Goal: Information Seeking & Learning: Check status

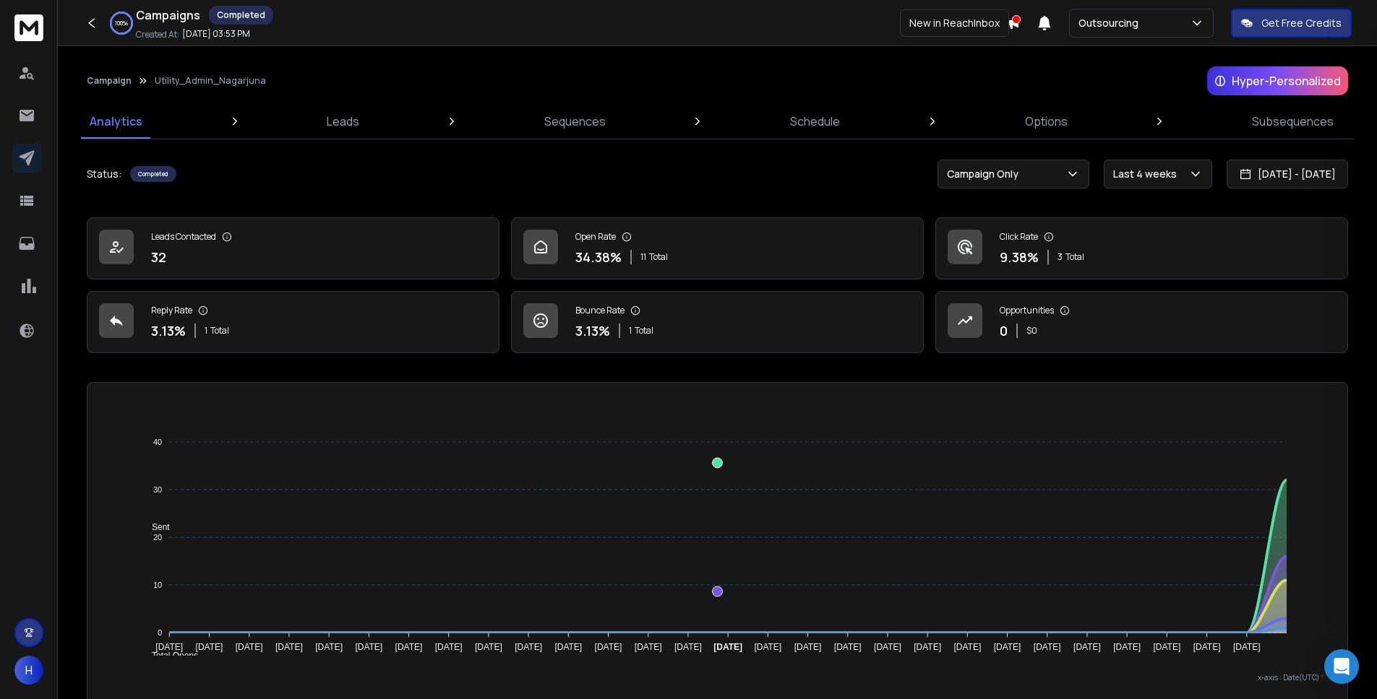
click at [1018, 24] on icon at bounding box center [1013, 23] width 12 height 12
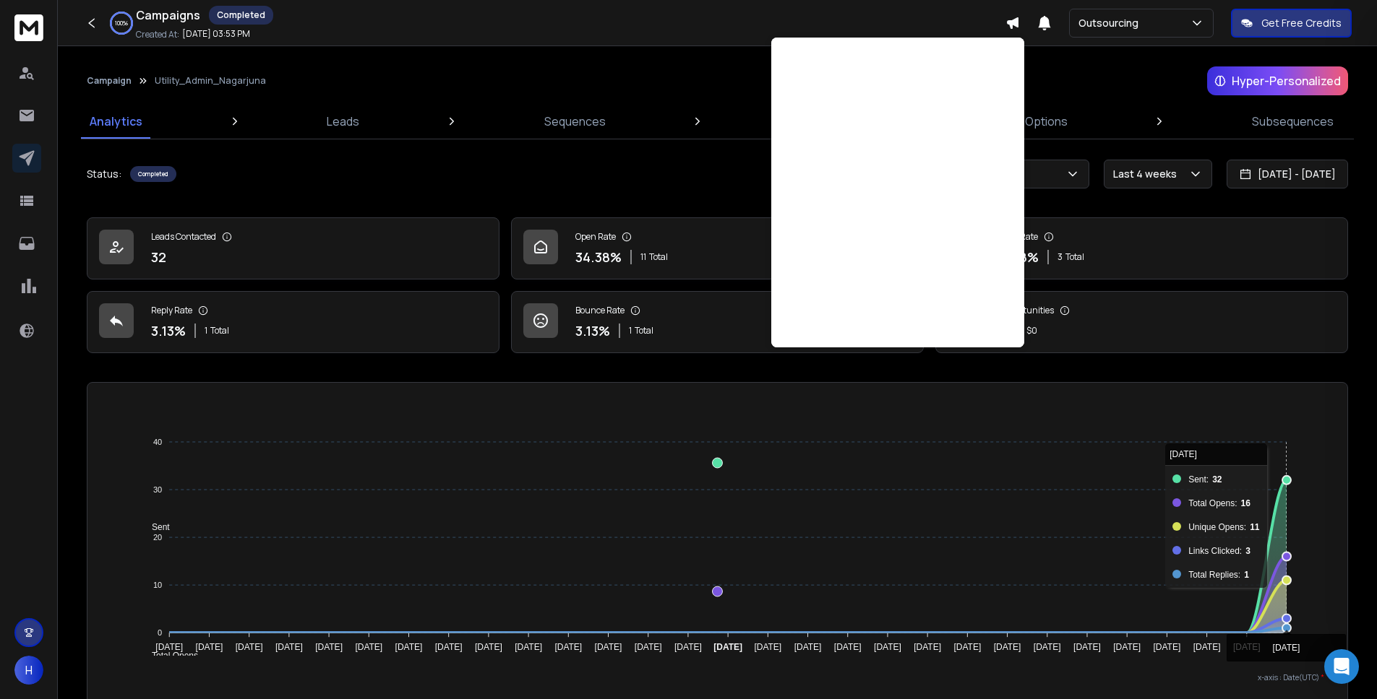
click at [1283, 592] on foreignobject "Sent Total Opens Unique Opens Links Clicked Total Replies" at bounding box center [717, 529] width 1153 height 253
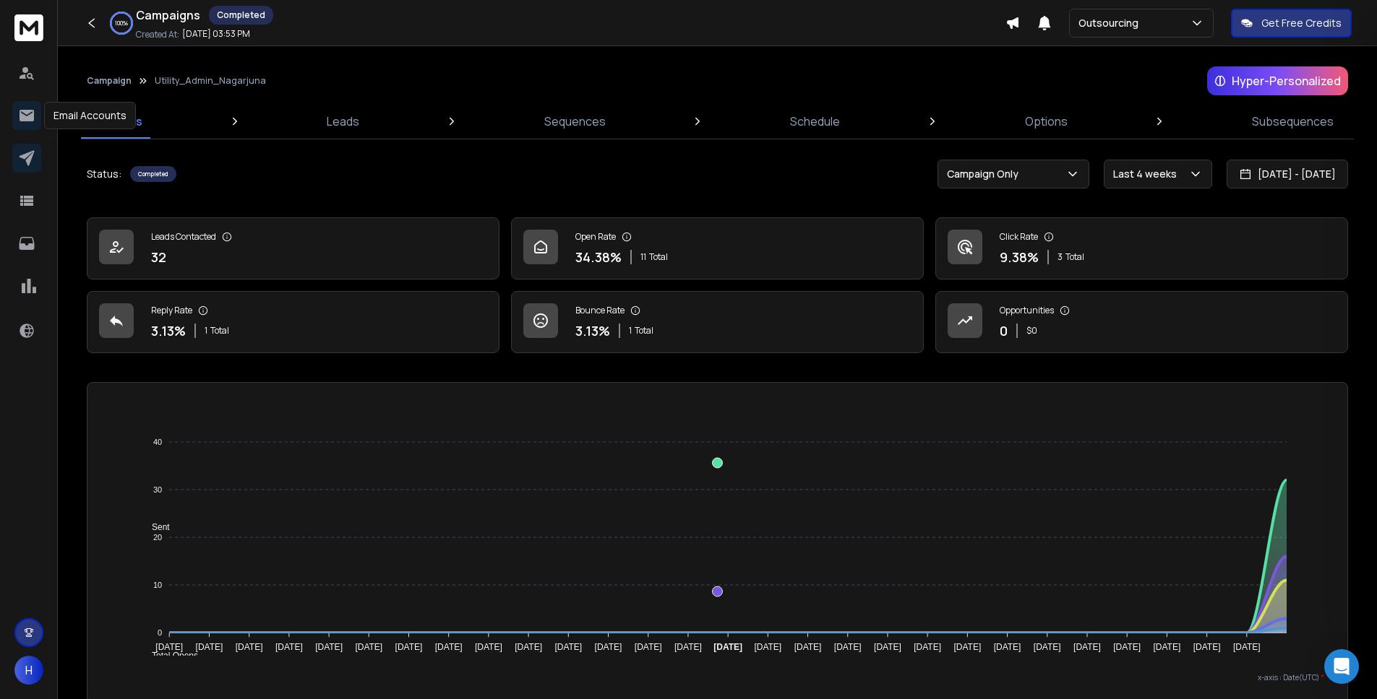
click at [29, 110] on icon at bounding box center [27, 116] width 14 height 12
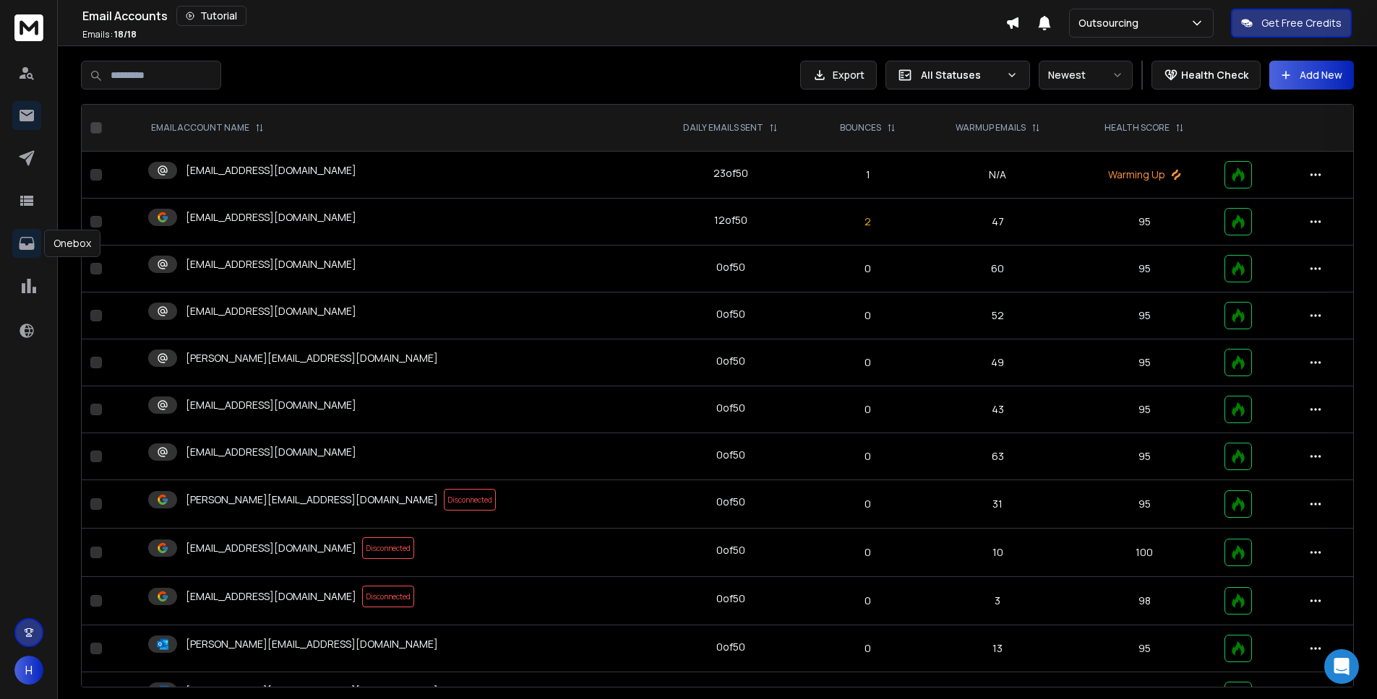
click at [25, 246] on icon at bounding box center [26, 243] width 15 height 13
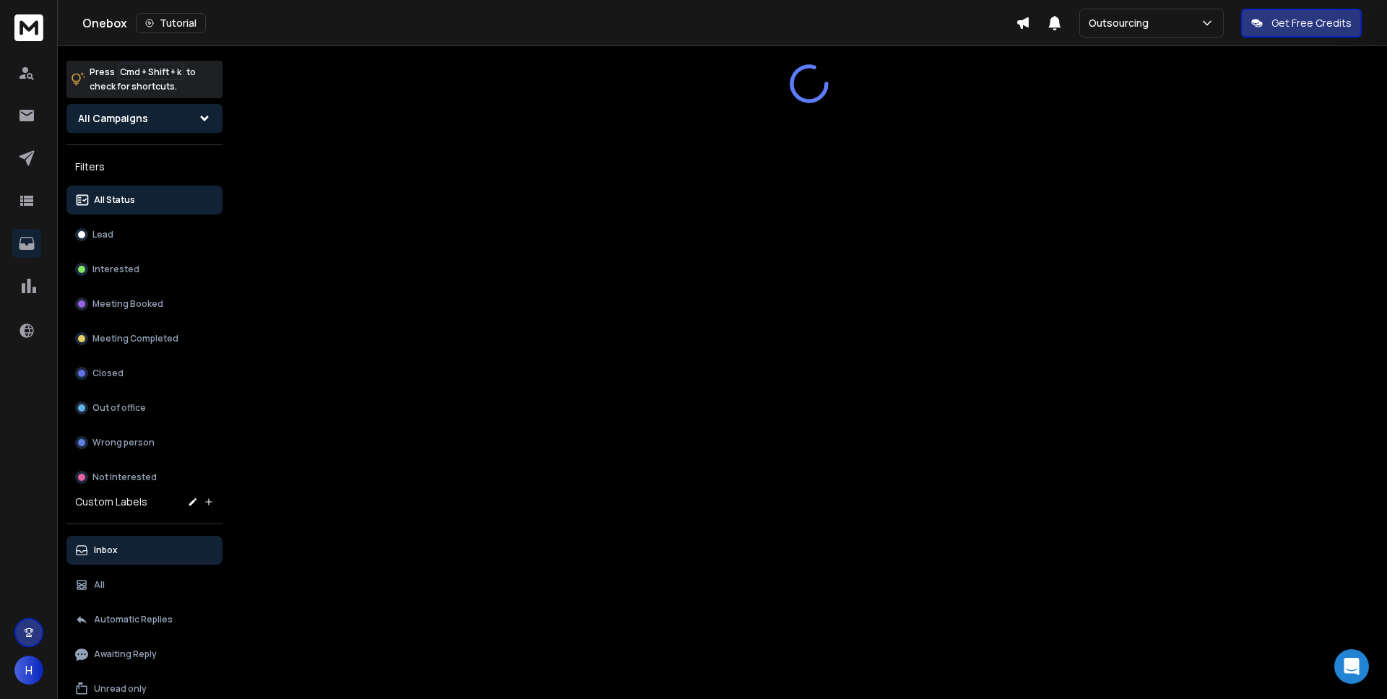
click at [163, 117] on button "All Campaigns" at bounding box center [144, 118] width 156 height 29
click at [190, 119] on button "All Campaigns" at bounding box center [144, 118] width 156 height 29
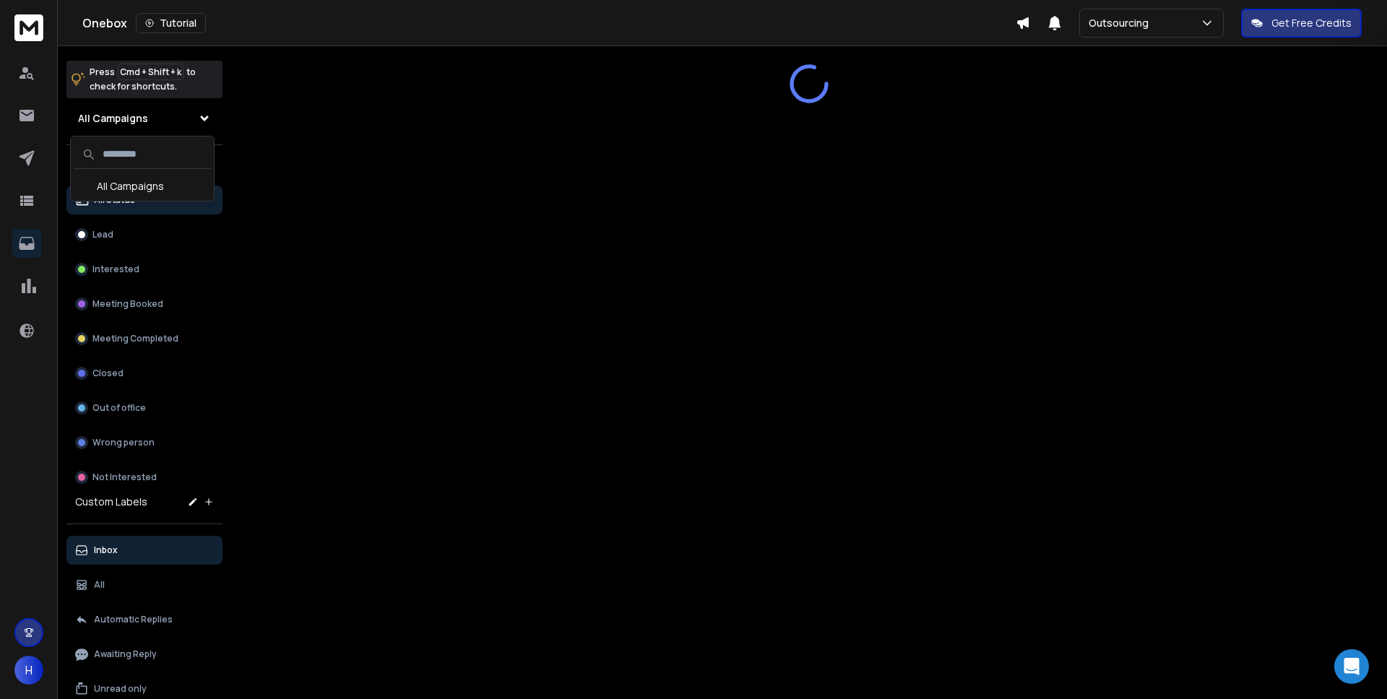
click at [138, 164] on input at bounding box center [142, 153] width 137 height 29
type input "***"
click at [283, 218] on div "Press Cmd + Shift + k to check for shortcuts. All Campaigns All Campaigns Filte…" at bounding box center [723, 395] width 1330 height 699
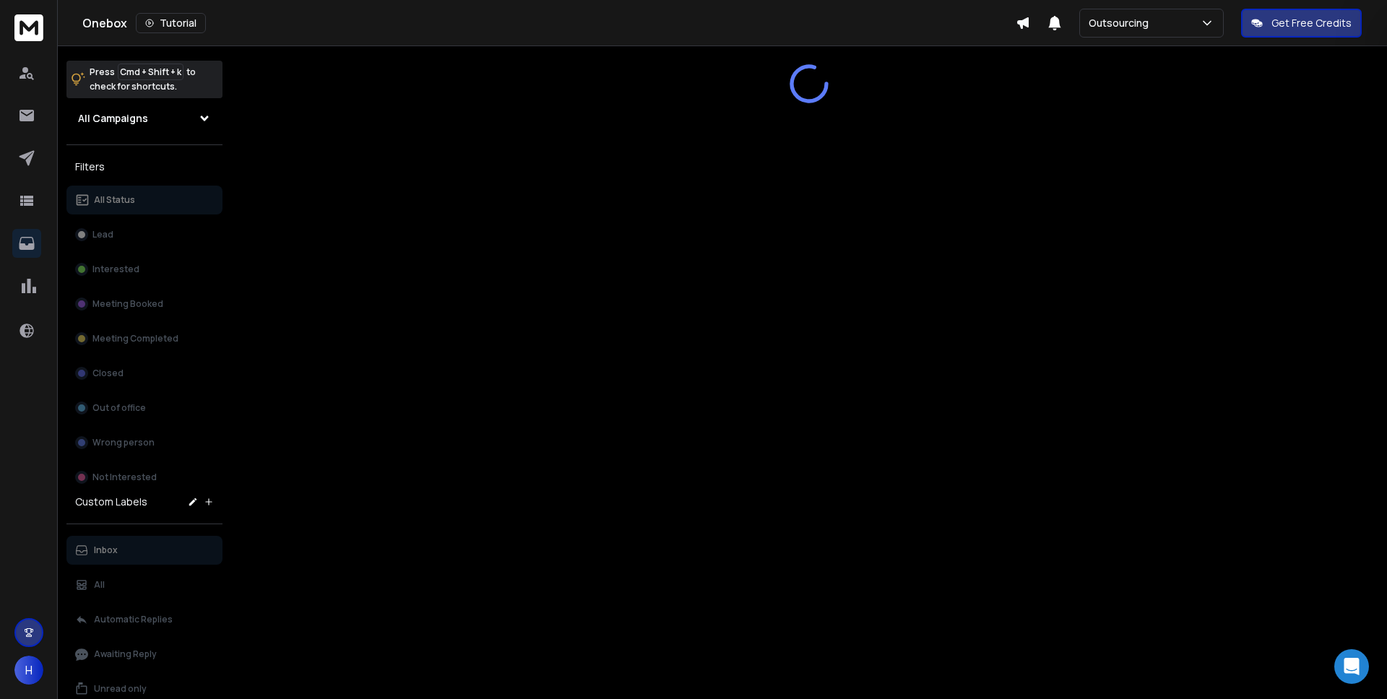
click at [107, 191] on div "All Status Lead Interested Meeting Booked Meeting Completed Closed Out of offic…" at bounding box center [144, 339] width 156 height 306
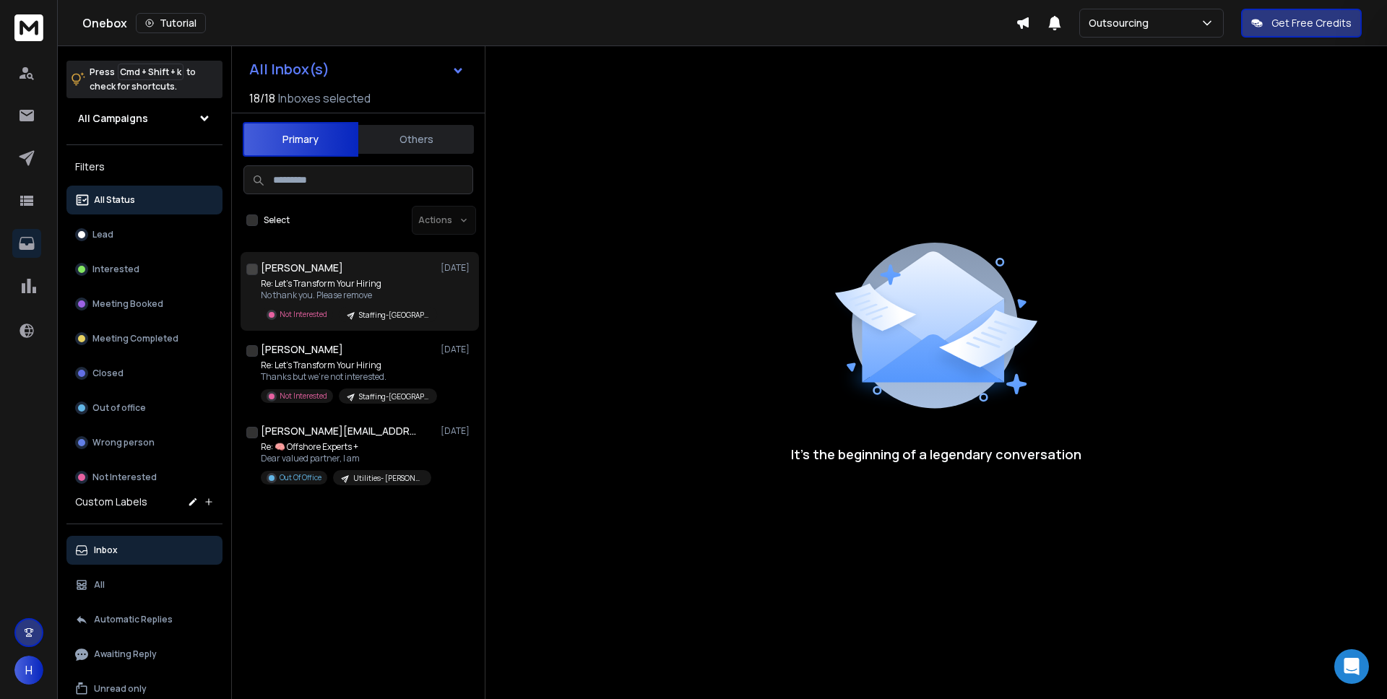
click at [361, 283] on p "Re: Let’s Transform Your Hiring" at bounding box center [347, 284] width 173 height 12
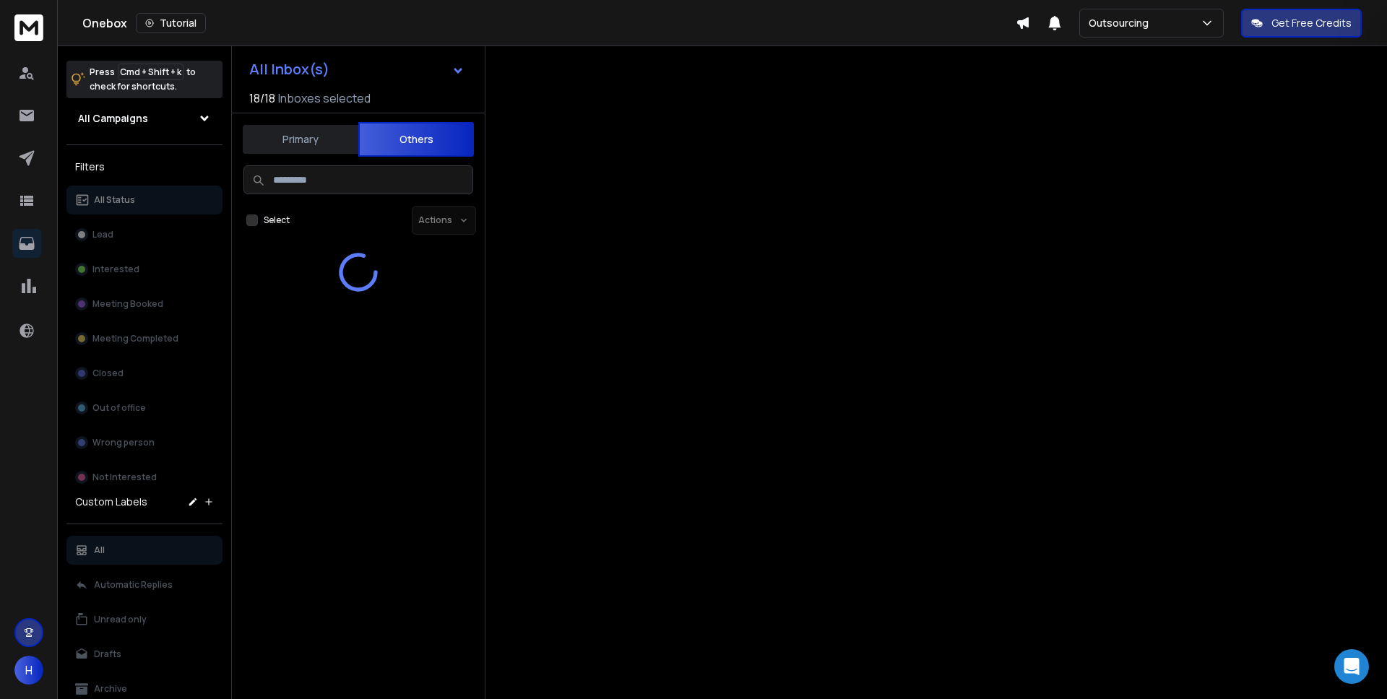
click at [410, 137] on button "Others" at bounding box center [416, 139] width 116 height 35
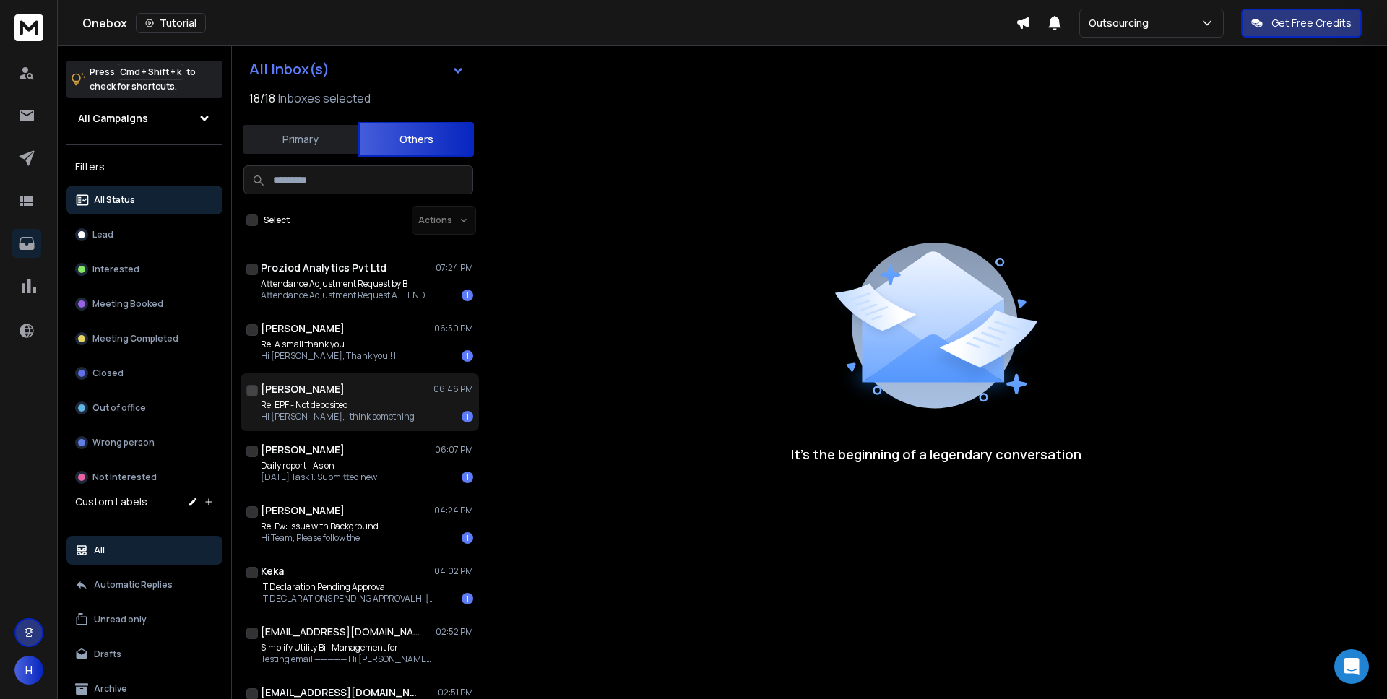
click at [353, 413] on p "Hi Nagarjuna, I think something" at bounding box center [338, 417] width 154 height 12
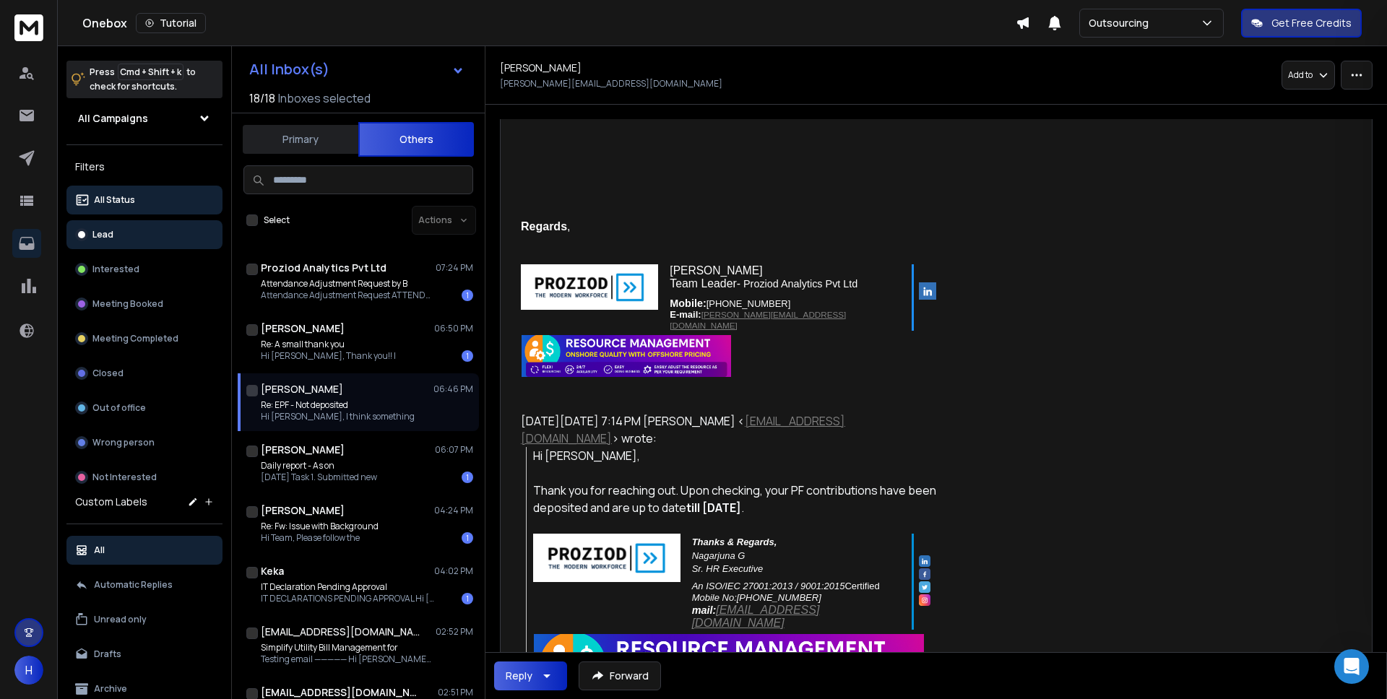
click at [111, 231] on p "Lead" at bounding box center [102, 235] width 21 height 12
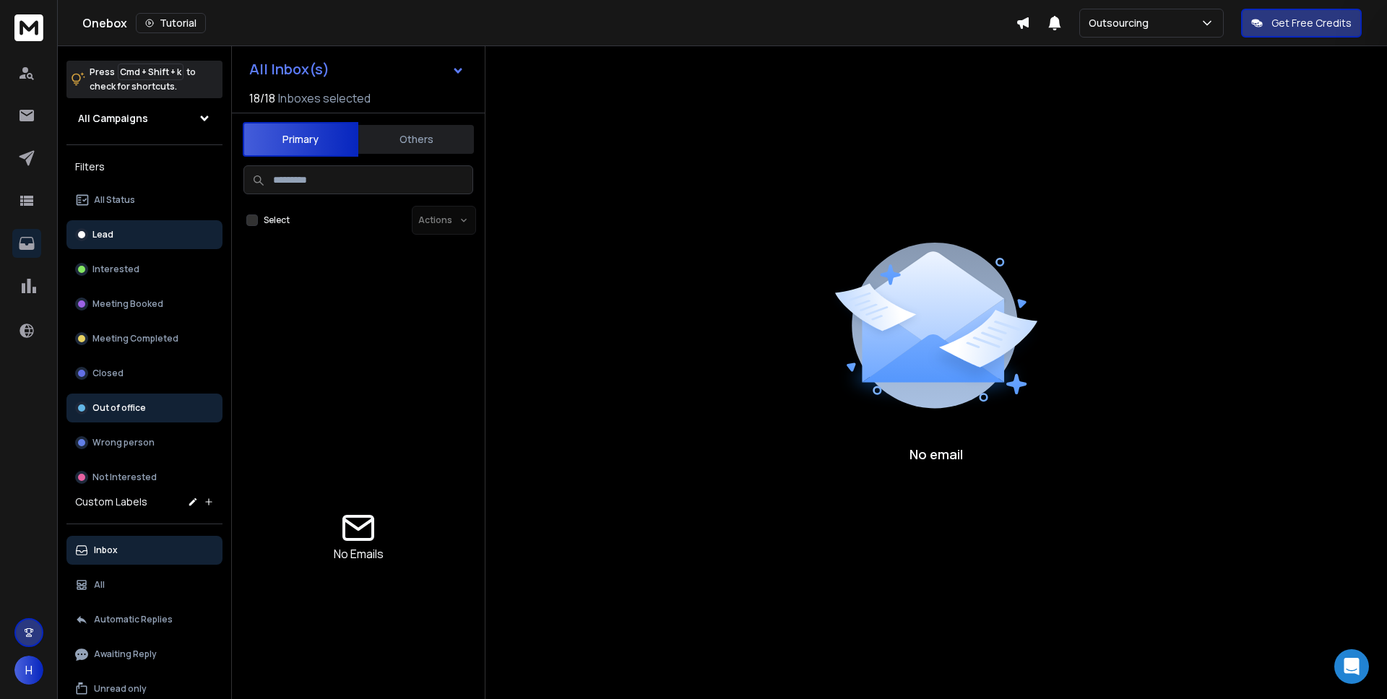
click at [112, 402] on p "Out of office" at bounding box center [118, 408] width 53 height 12
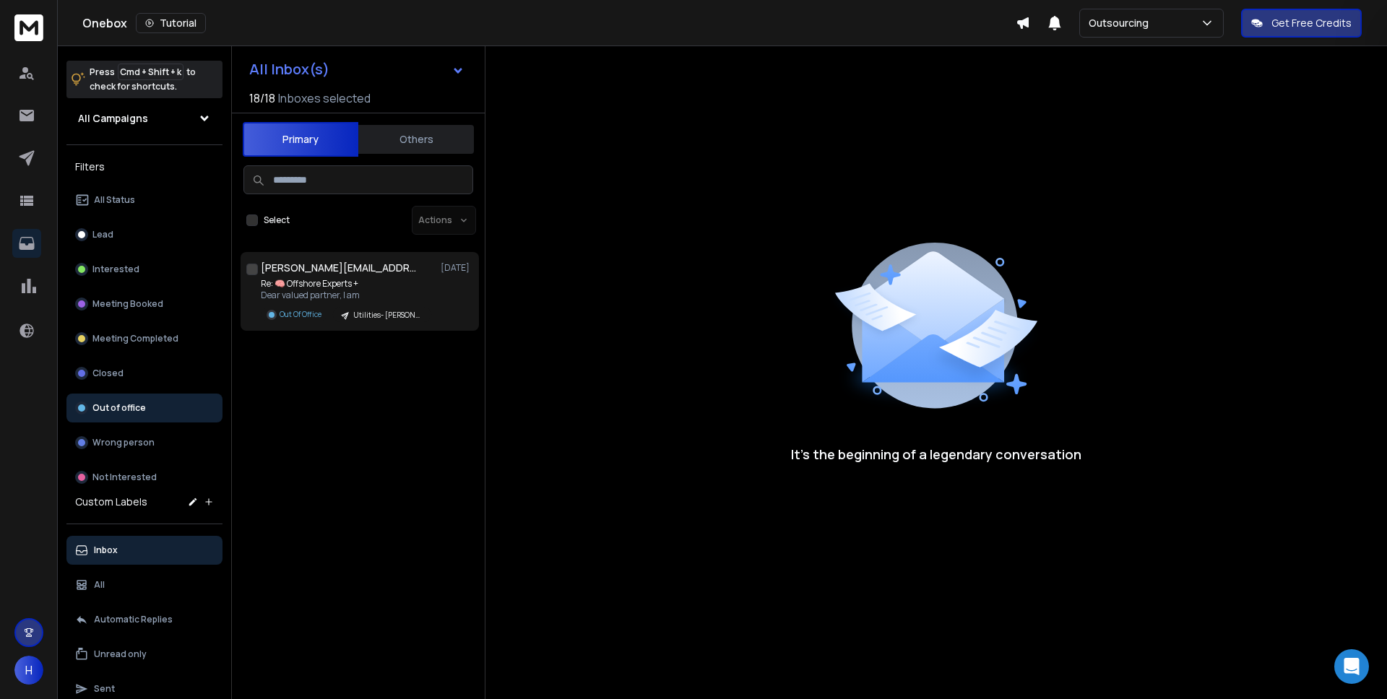
click at [343, 296] on p "Dear valued partner, I am" at bounding box center [346, 296] width 171 height 12
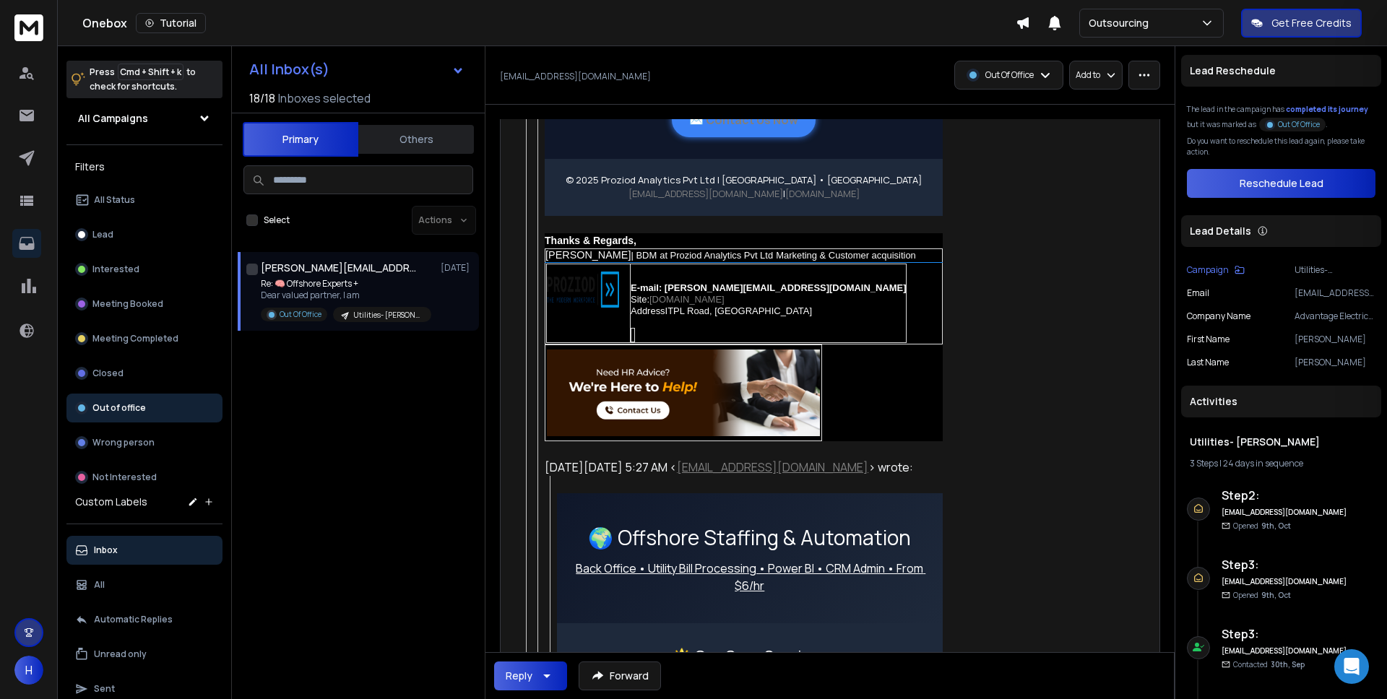
scroll to position [2803, 0]
click at [110, 197] on p "All Status" at bounding box center [114, 200] width 41 height 12
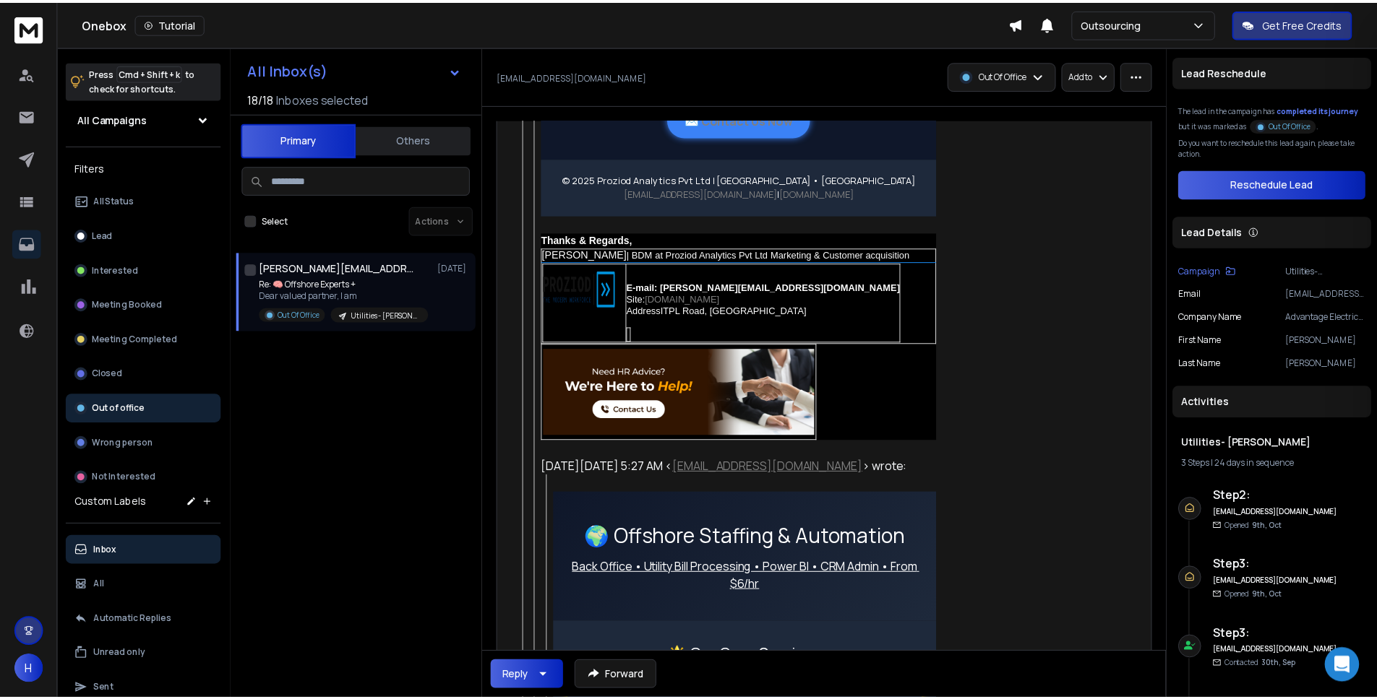
scroll to position [0, 0]
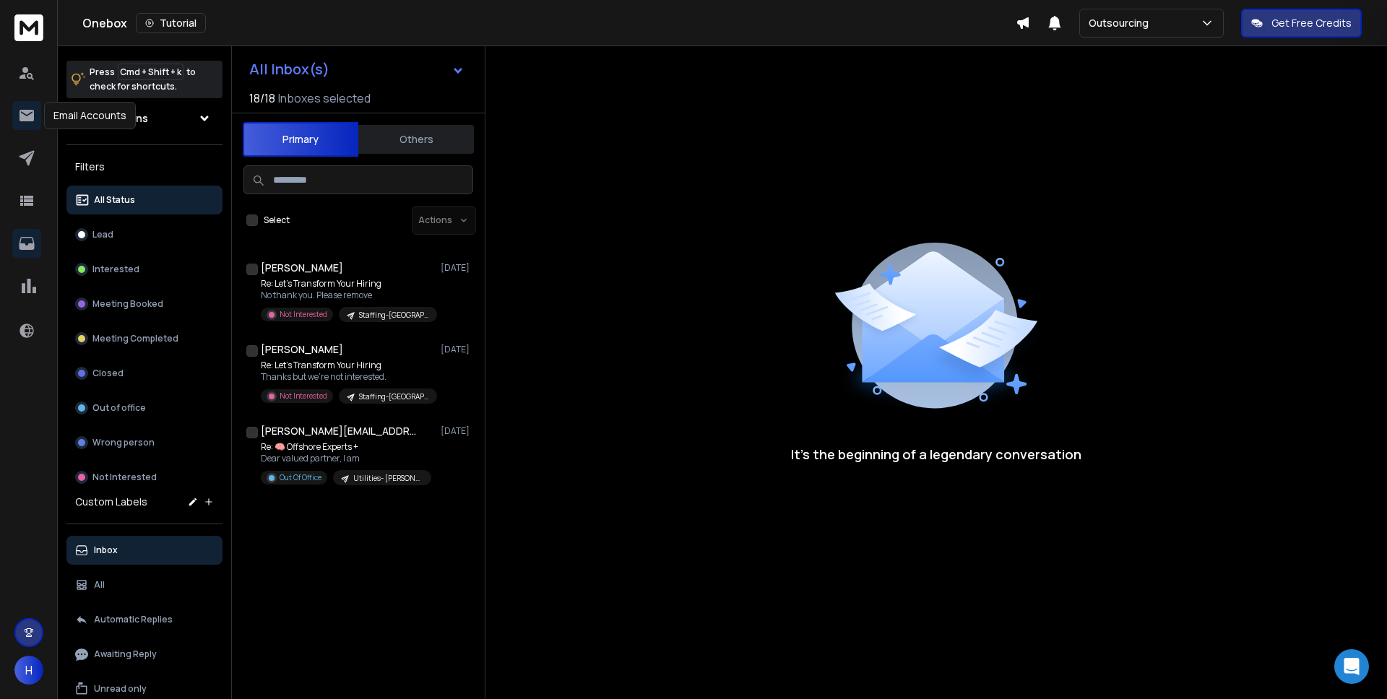
click at [24, 118] on icon at bounding box center [27, 116] width 14 height 12
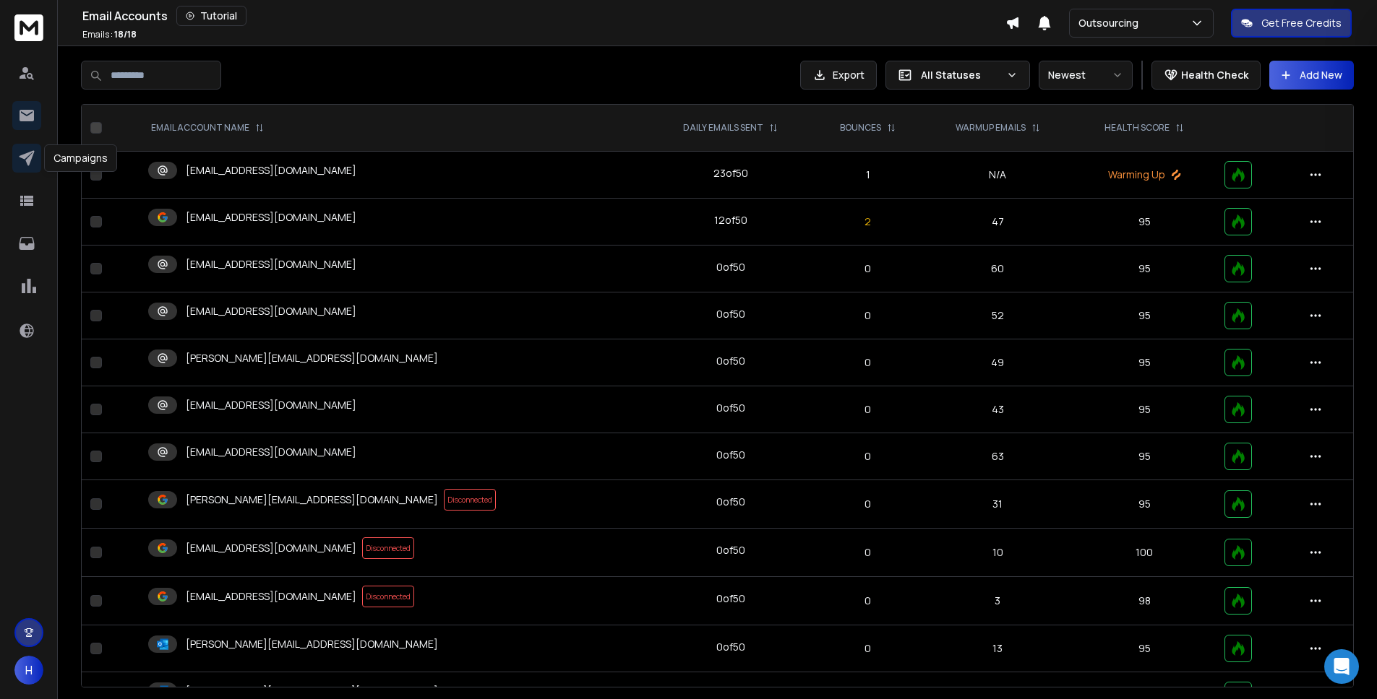
click at [27, 152] on icon at bounding box center [26, 158] width 17 height 17
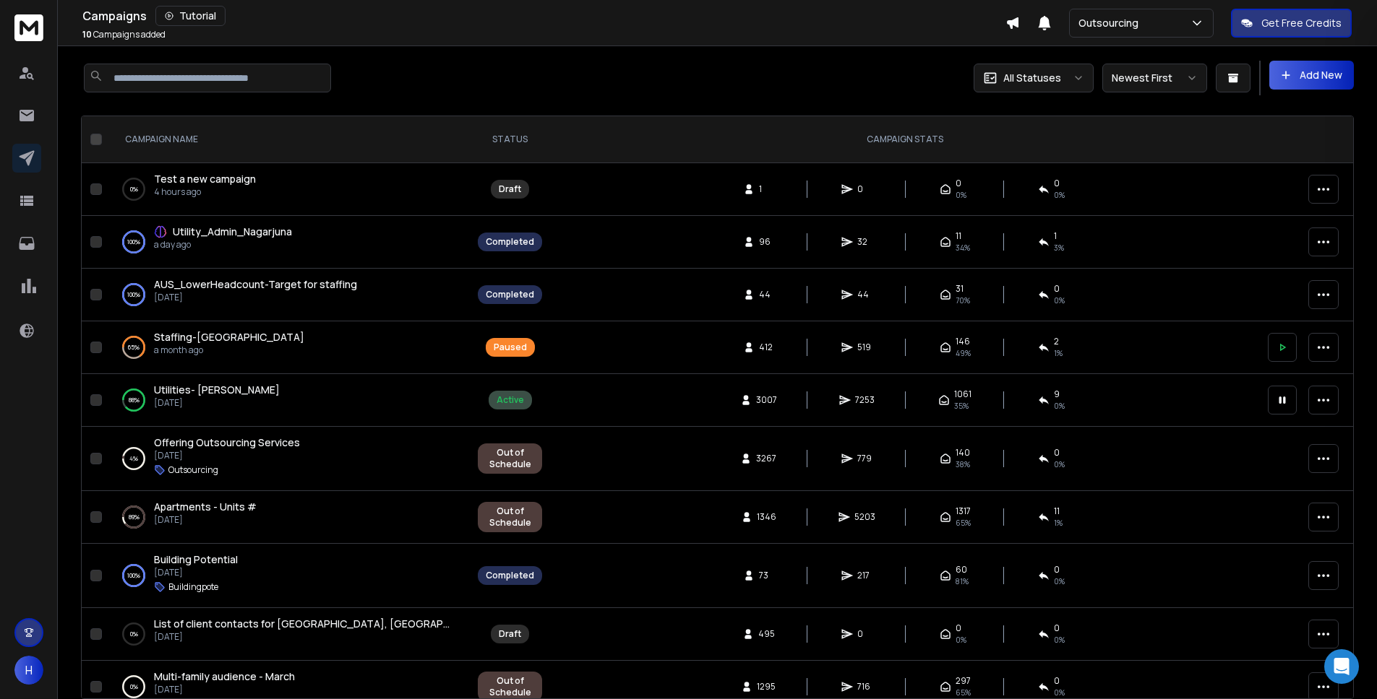
click at [249, 397] on div "88 % Utilities- Jagadeesh 3 months ago" at bounding box center [288, 400] width 332 height 35
